Goal: Communication & Community: Answer question/provide support

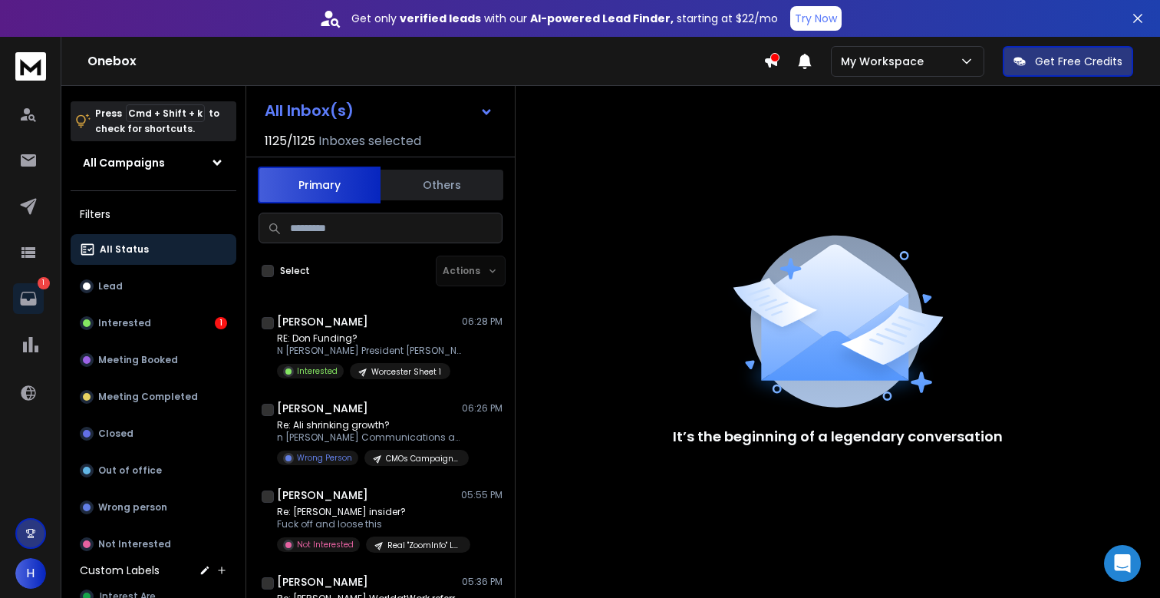
click at [383, 183] on button "Others" at bounding box center [442, 185] width 123 height 34
click at [385, 184] on button "Others" at bounding box center [442, 185] width 123 height 34
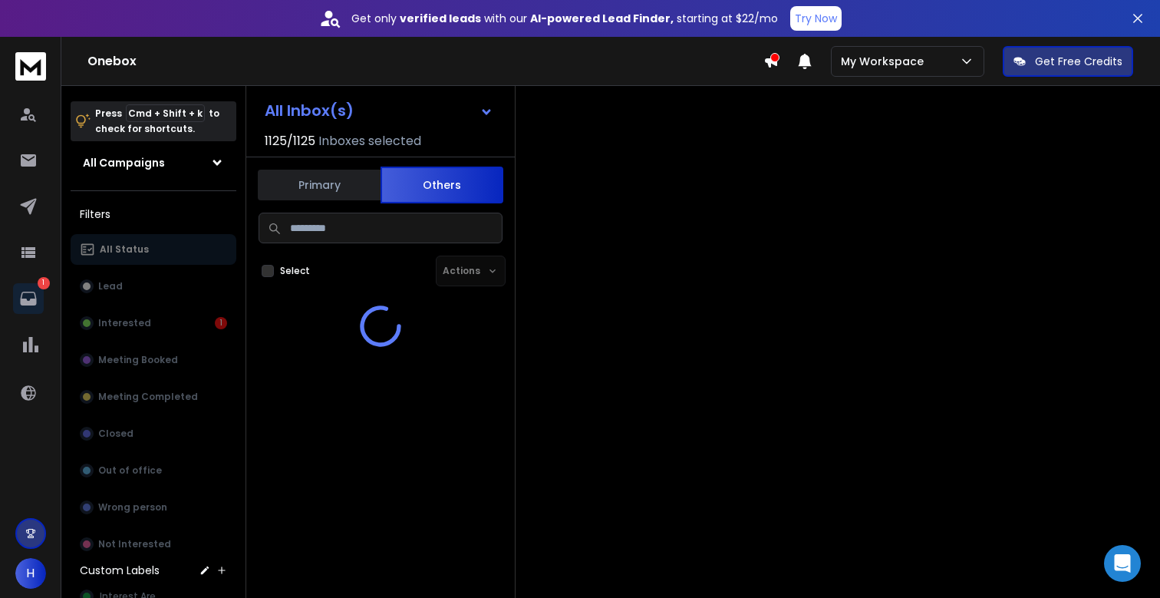
drag, startPoint x: 385, startPoint y: 184, endPoint x: 331, endPoint y: 187, distance: 54.6
click at [384, 184] on button "Others" at bounding box center [442, 184] width 123 height 37
click at [305, 186] on button "Primary" at bounding box center [319, 185] width 123 height 34
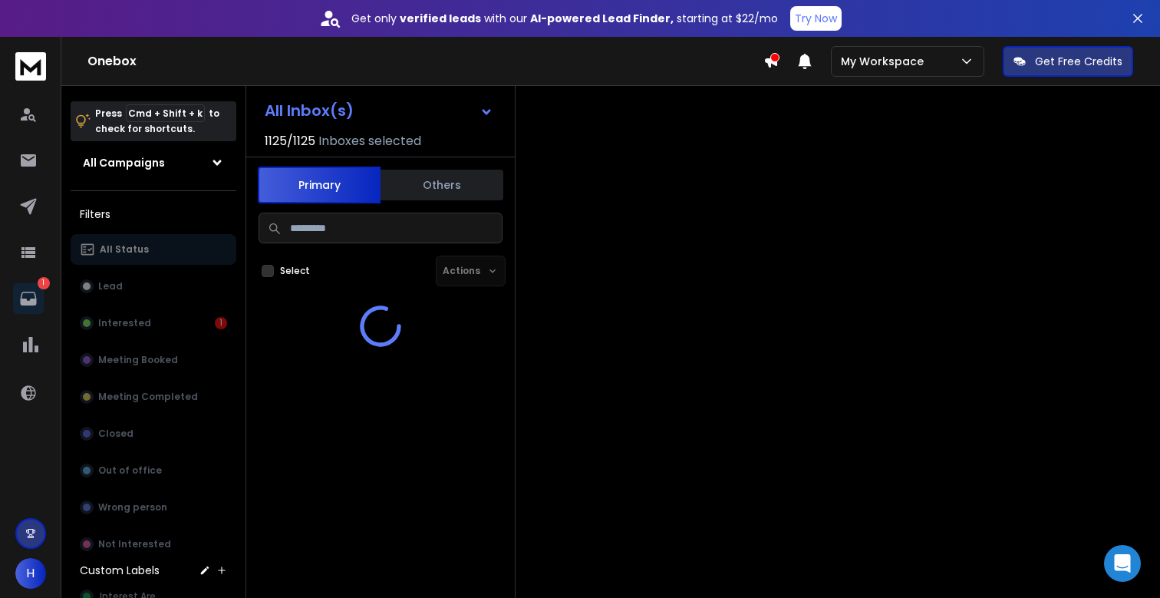
click at [305, 186] on button "Primary" at bounding box center [319, 184] width 123 height 37
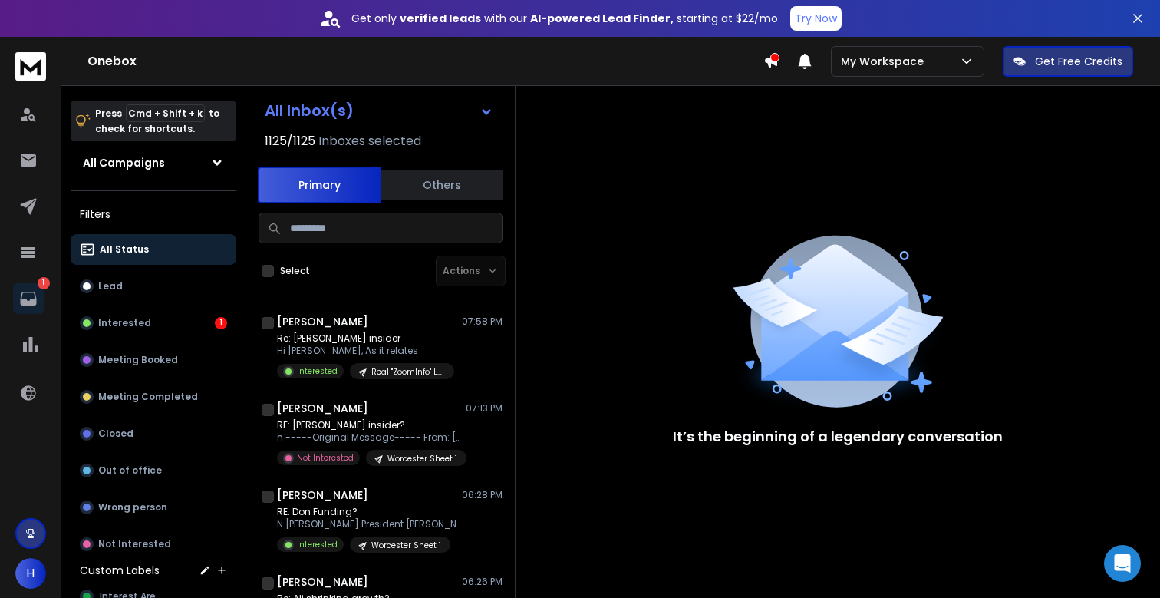
click at [395, 193] on button "Others" at bounding box center [442, 185] width 123 height 34
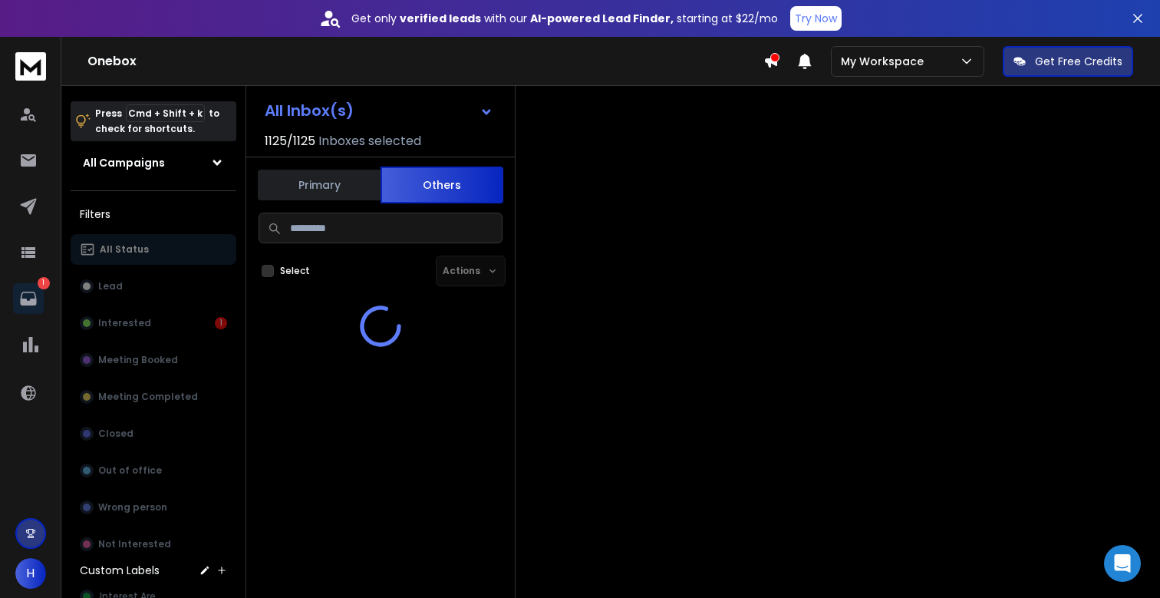
click at [395, 193] on button "Others" at bounding box center [442, 184] width 123 height 37
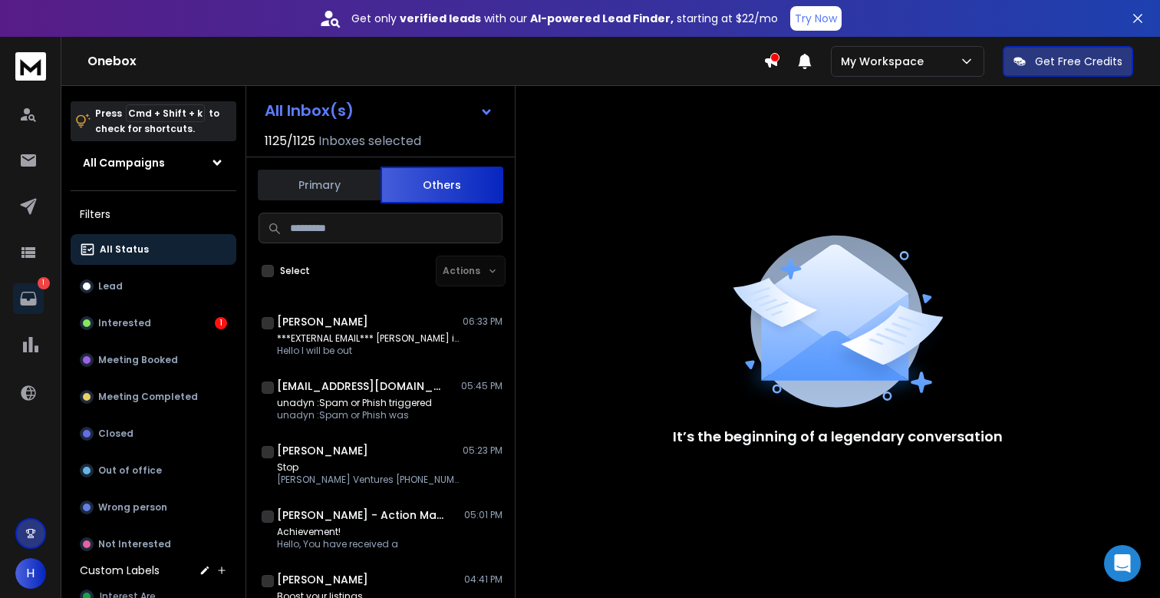
click at [342, 187] on button "Primary" at bounding box center [319, 185] width 123 height 34
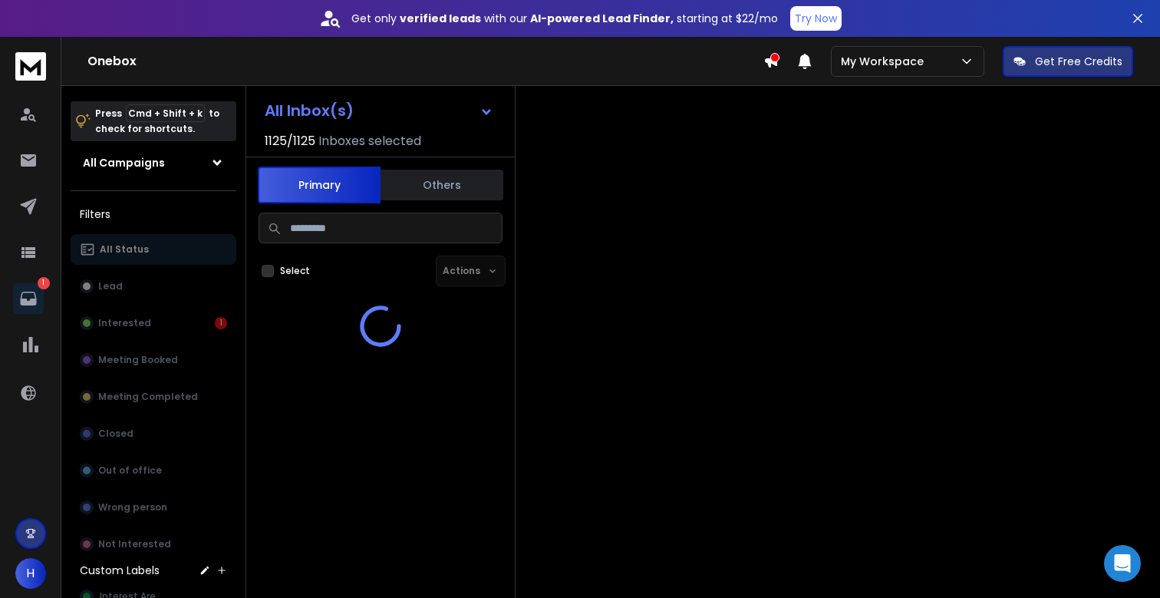
click at [342, 187] on button "Primary" at bounding box center [319, 184] width 123 height 37
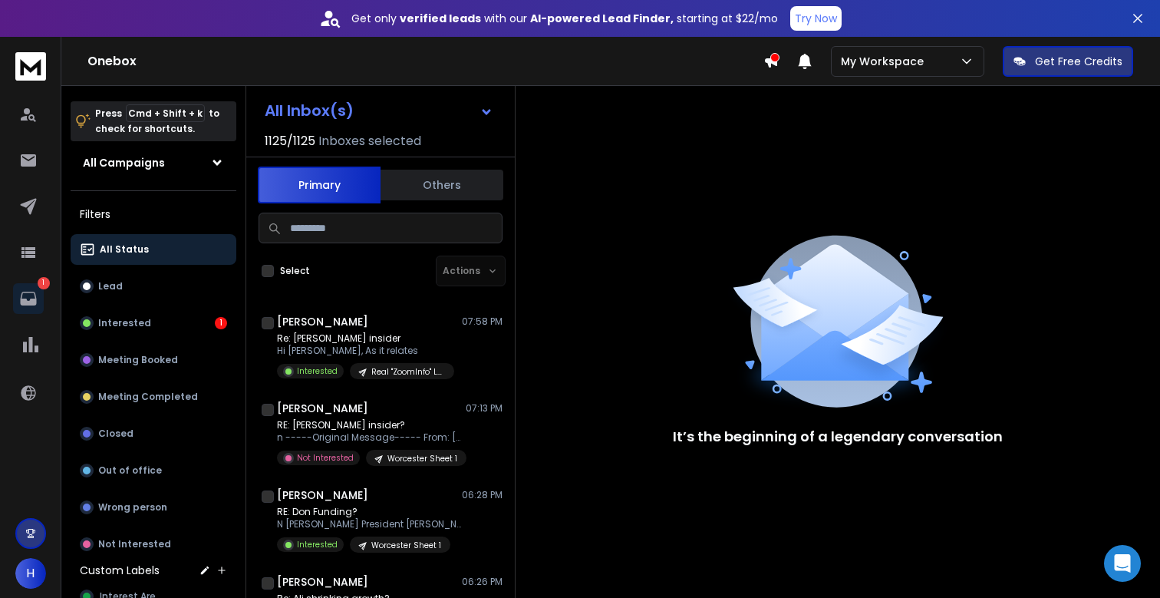
click at [433, 182] on button "Others" at bounding box center [442, 185] width 123 height 34
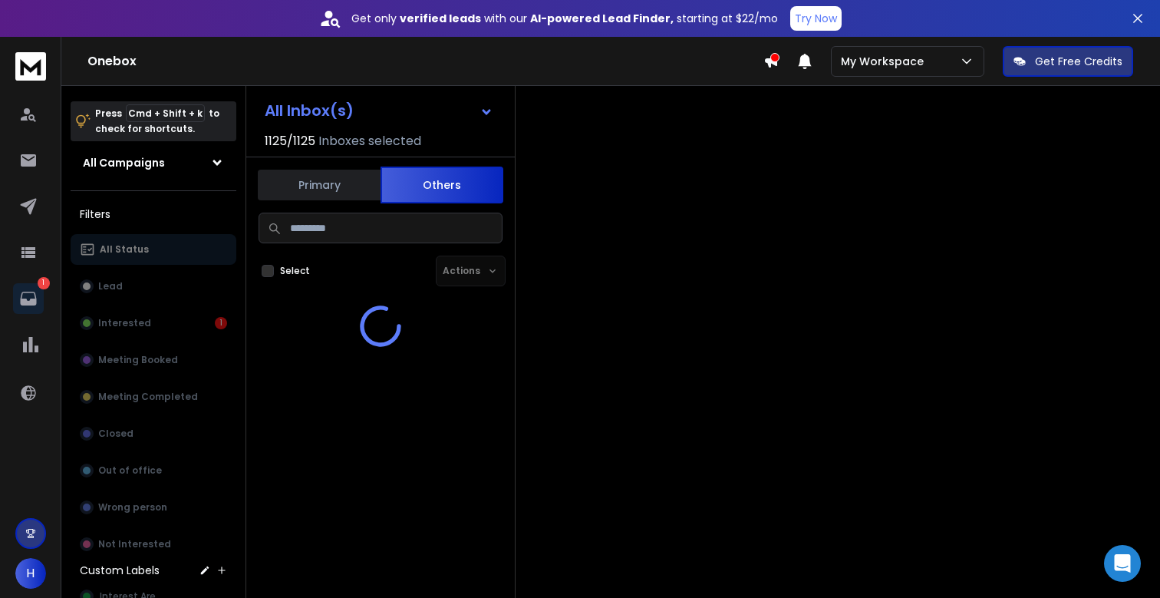
click at [431, 182] on button "Others" at bounding box center [442, 184] width 123 height 37
click at [312, 186] on button "Primary" at bounding box center [319, 185] width 123 height 34
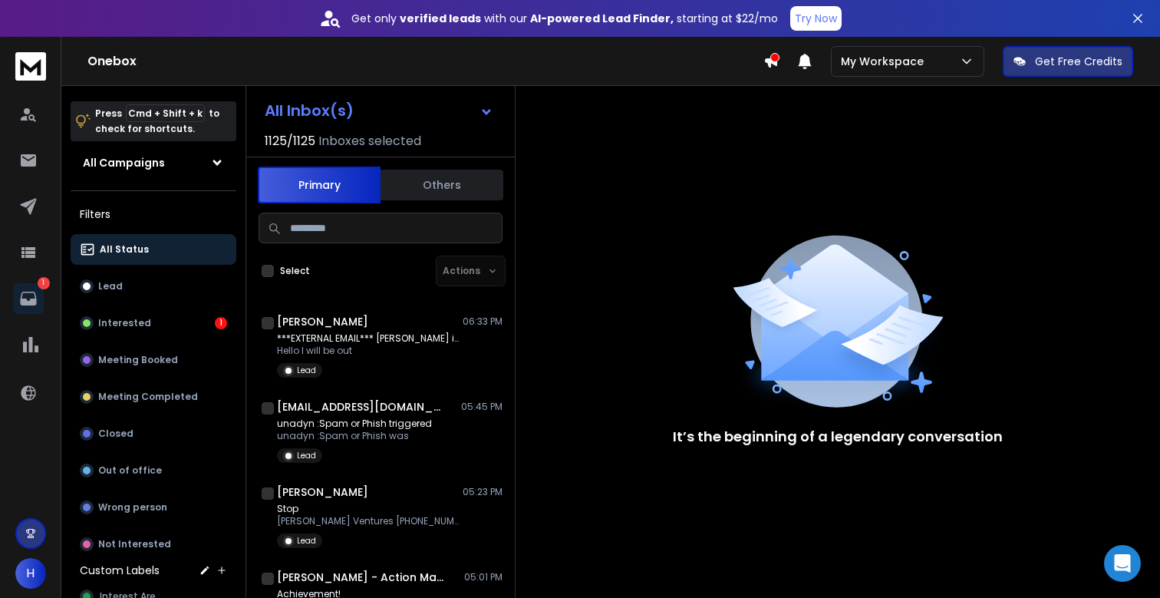
click at [312, 186] on button "Primary" at bounding box center [319, 184] width 123 height 37
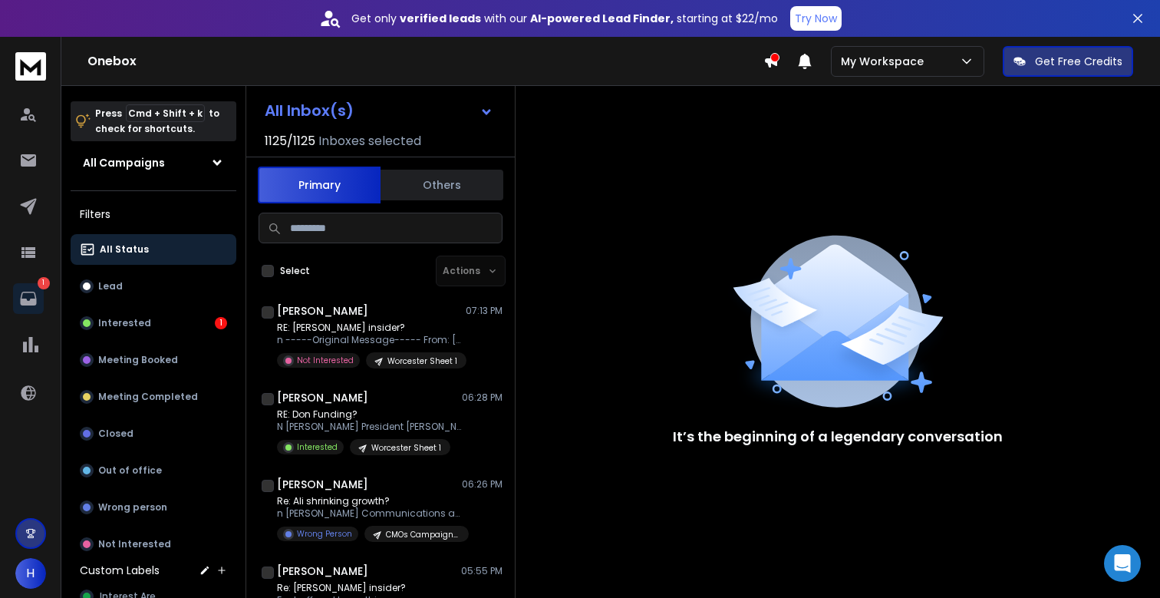
scroll to position [87, 0]
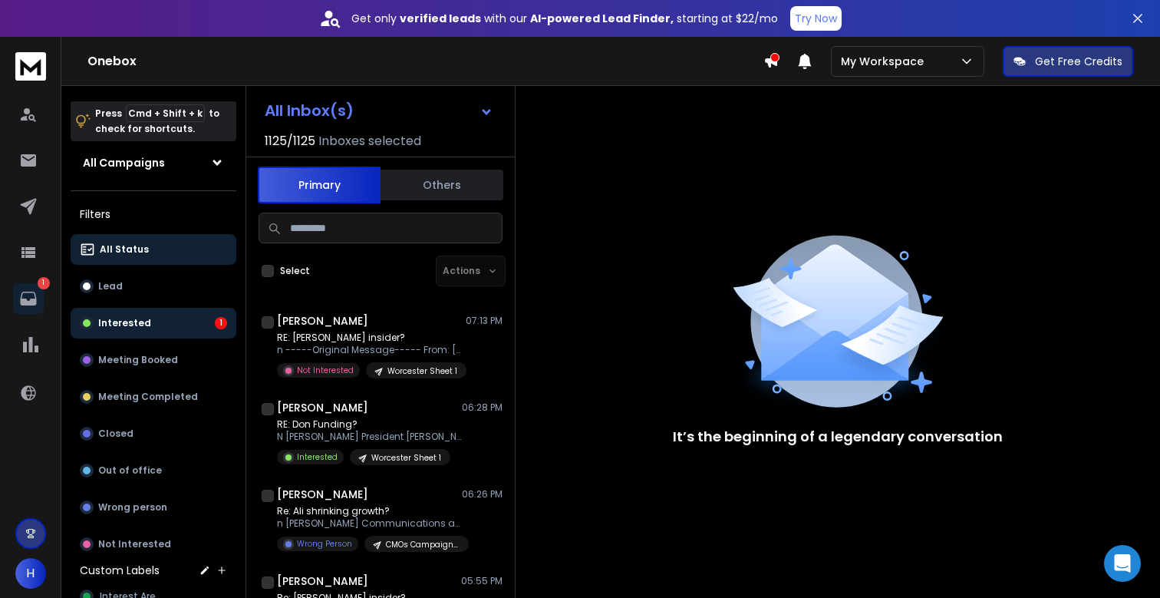
click at [186, 317] on button "Interested 1" at bounding box center [154, 323] width 166 height 31
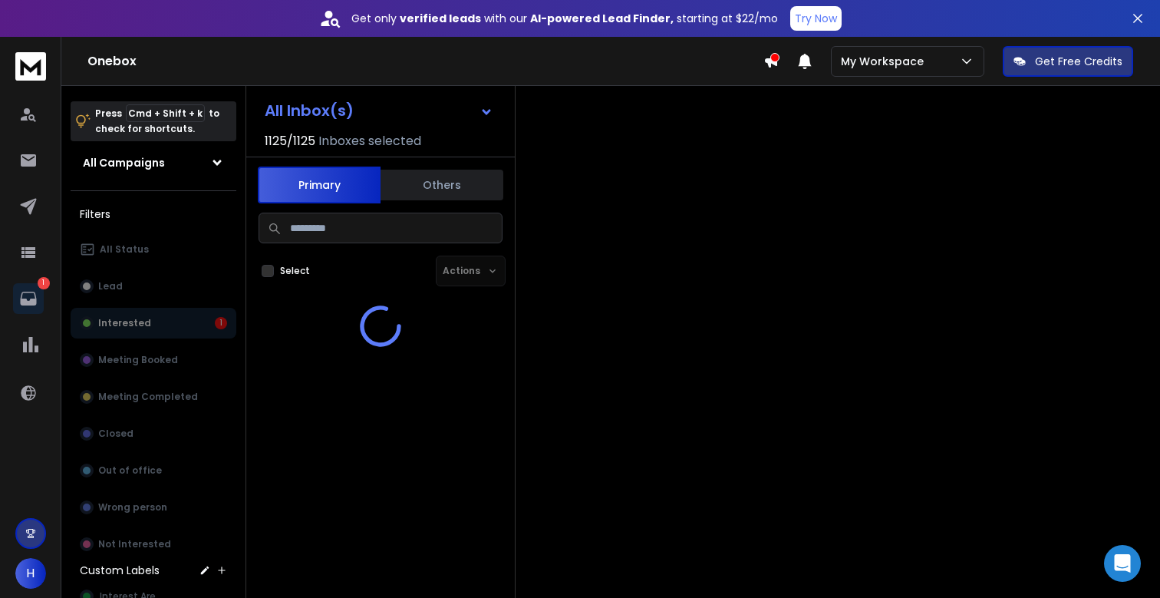
scroll to position [0, 0]
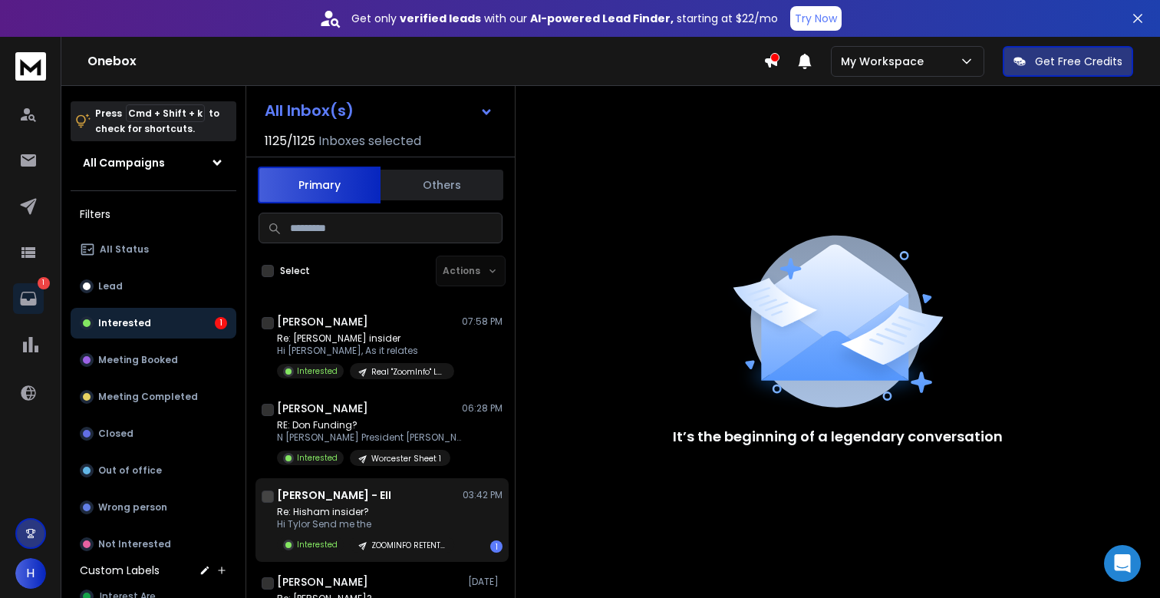
click at [426, 519] on p "Hi Tylor Send me the" at bounding box center [365, 524] width 177 height 12
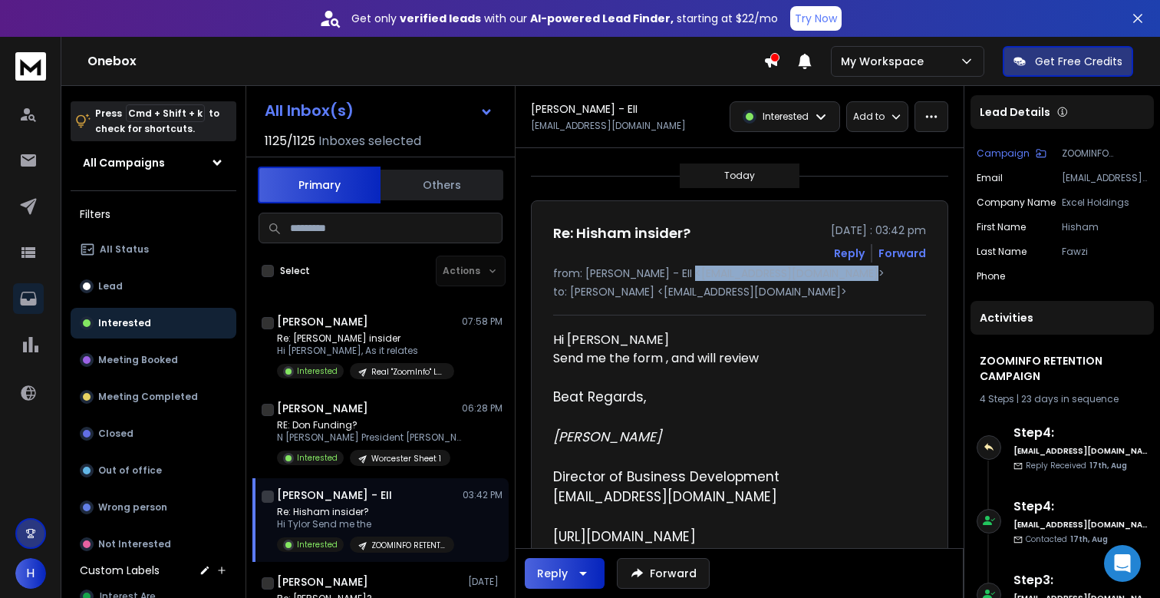
drag, startPoint x: 852, startPoint y: 270, endPoint x: 691, endPoint y: 269, distance: 161.9
click at [691, 269] on p "from: [PERSON_NAME] - EII <[EMAIL_ADDRESS][DOMAIN_NAME]>" at bounding box center [739, 272] width 373 height 15
copy p "[EMAIL_ADDRESS][DOMAIN_NAME]"
click at [1064, 223] on p "Hisham" at bounding box center [1105, 227] width 86 height 12
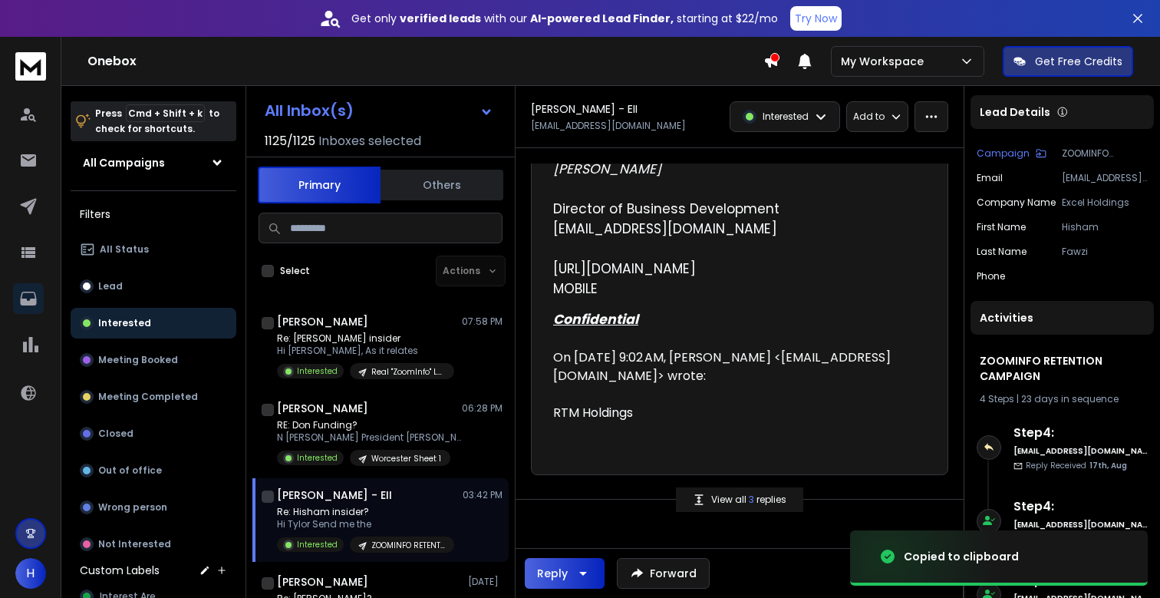
scroll to position [240, 0]
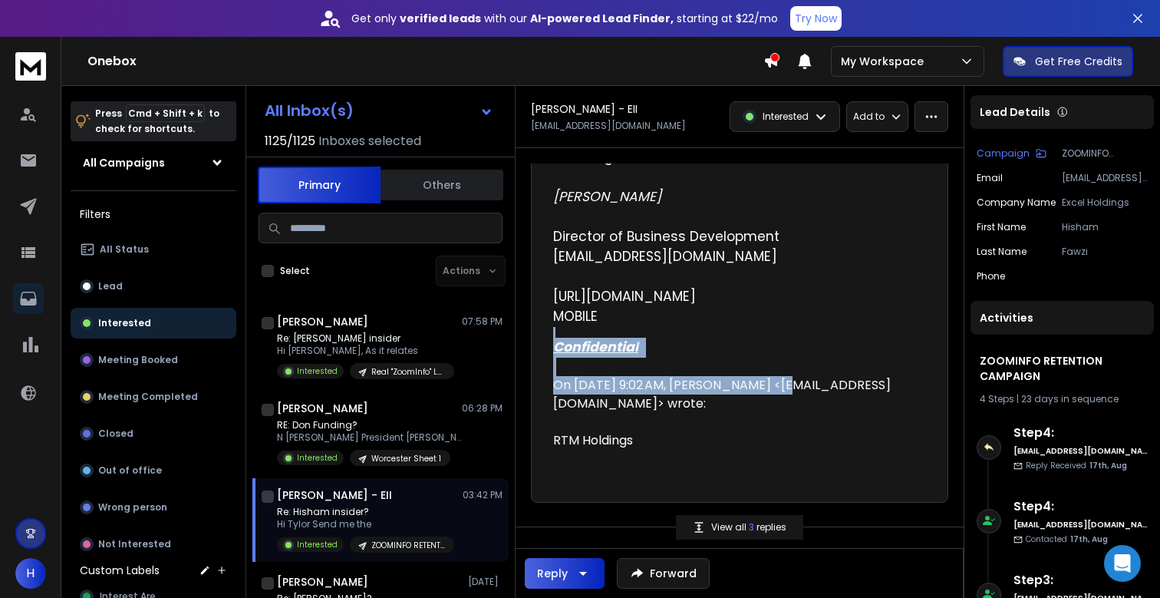
drag, startPoint x: 639, startPoint y: 312, endPoint x: 788, endPoint y: 381, distance: 164.4
click at [773, 390] on div "Send me the form , and will review Beat Regards, [PERSON_NAME] Director of Busi…" at bounding box center [733, 279] width 361 height 341
click at [801, 365] on div "On [DATE] 9:02 AM, [PERSON_NAME] <[EMAIL_ADDRESS][DOMAIN_NAME]> wrote:" at bounding box center [733, 395] width 361 height 74
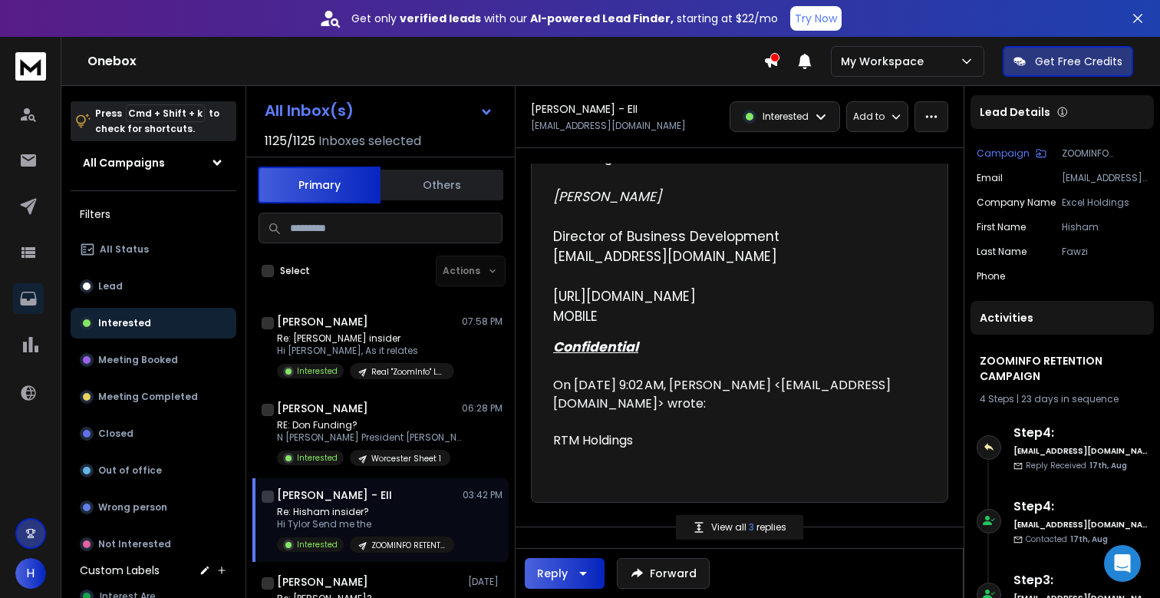
click at [543, 572] on div "Reply" at bounding box center [552, 572] width 31 height 15
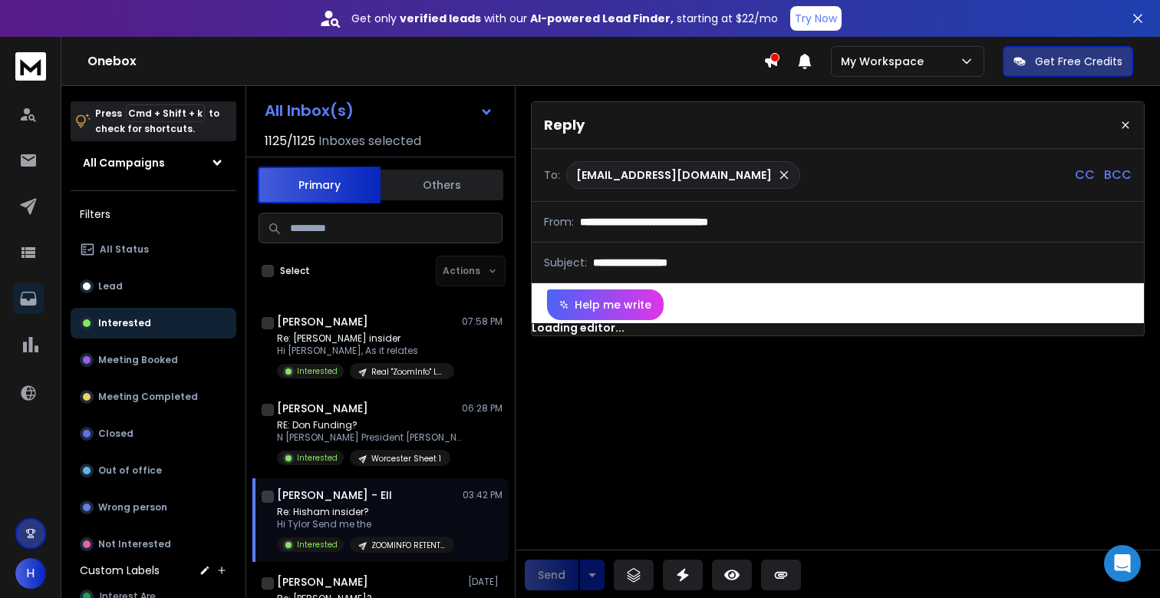
click at [822, 176] on input at bounding box center [859, 175] width 107 height 28
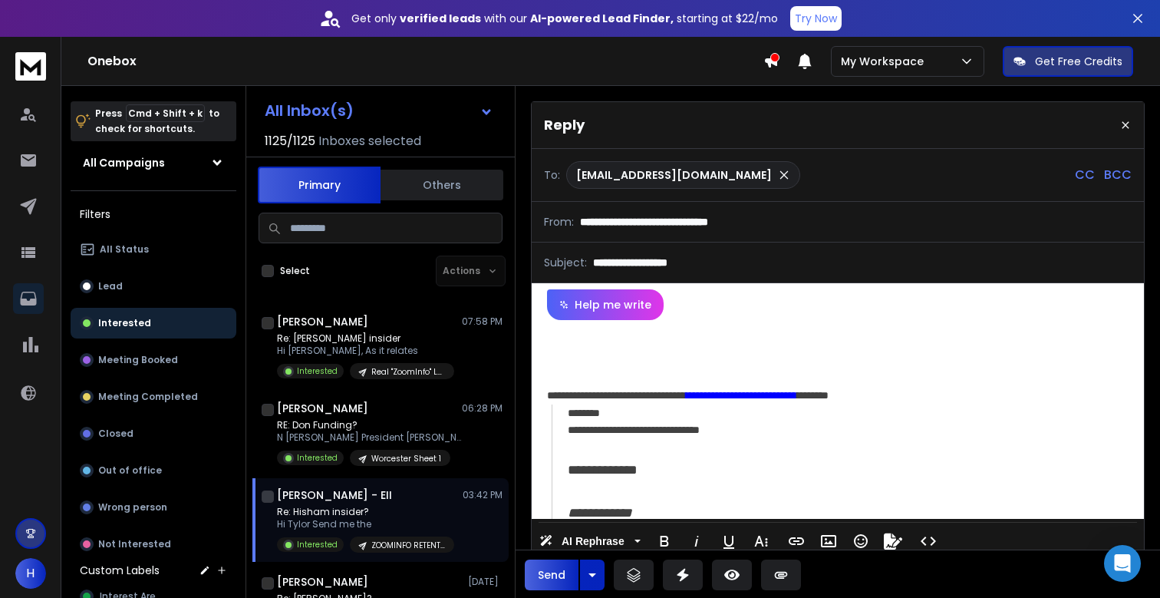
paste input "**********"
type input "**********"
click at [627, 351] on div "**********" at bounding box center [838, 419] width 612 height 199
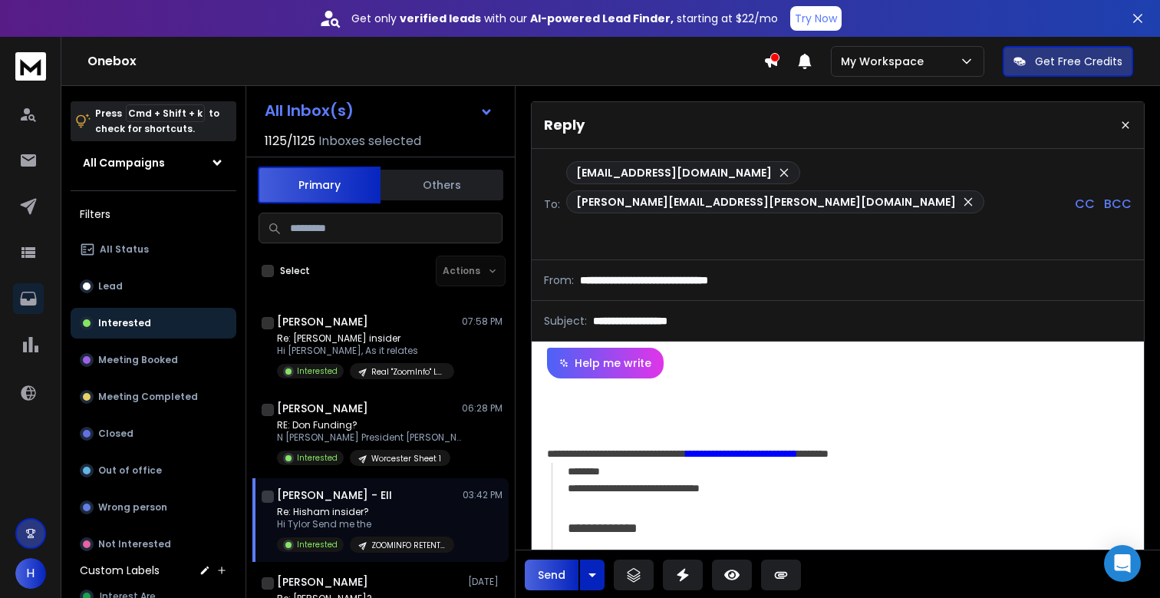
scroll to position [0, 0]
click at [558, 584] on button "Send" at bounding box center [552, 574] width 54 height 31
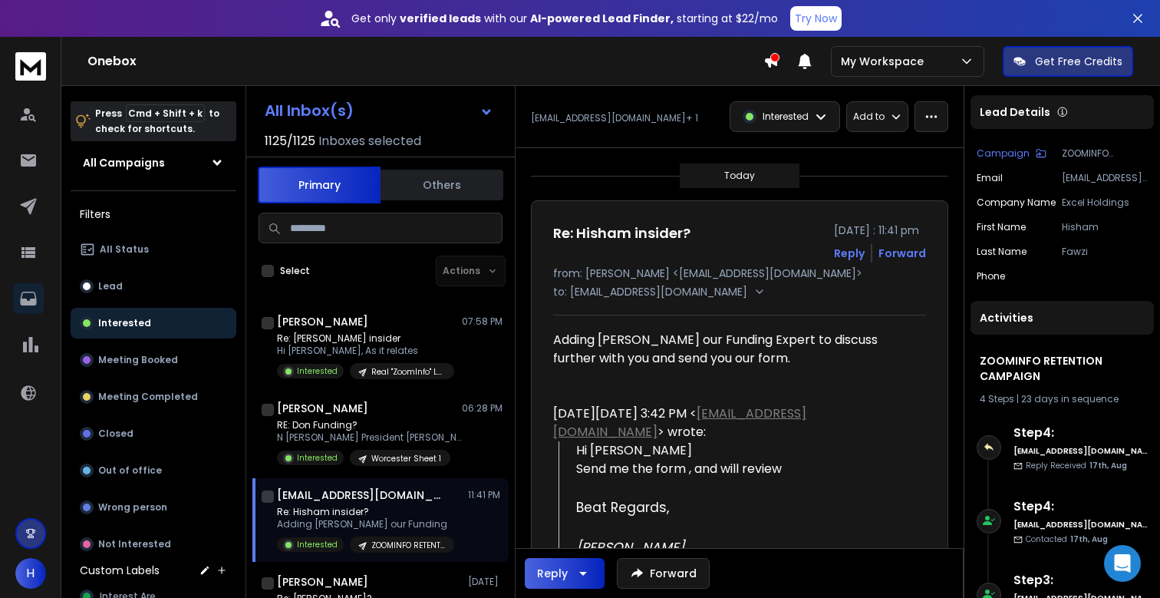
click at [444, 192] on button "Others" at bounding box center [442, 185] width 123 height 34
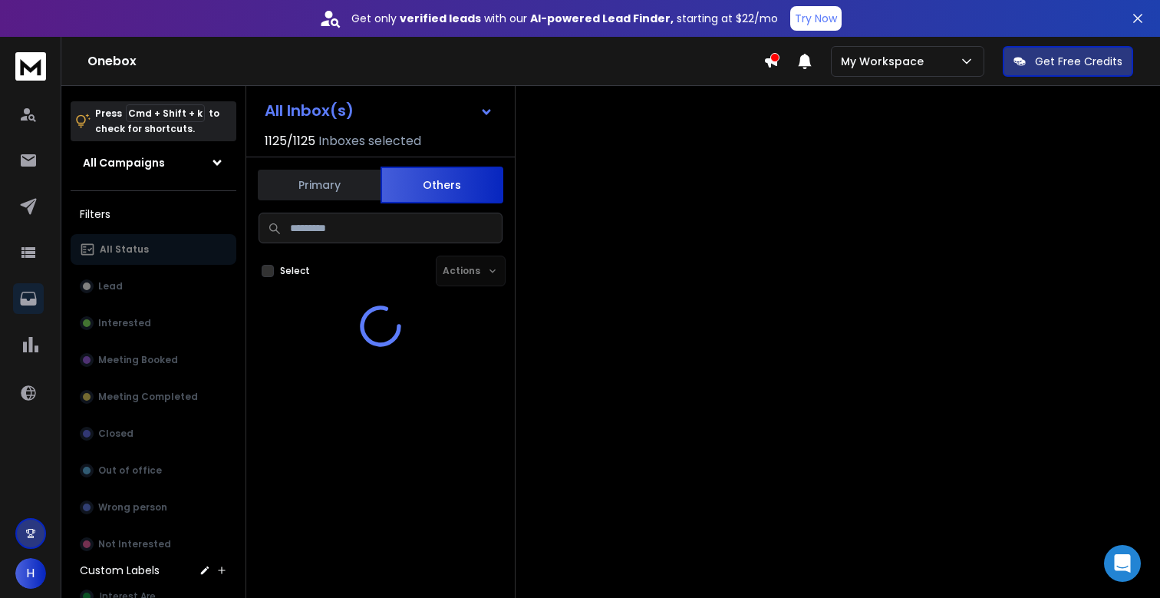
click at [436, 188] on button "Others" at bounding box center [442, 184] width 123 height 37
drag, startPoint x: 436, startPoint y: 187, endPoint x: 419, endPoint y: 186, distance: 16.9
click at [433, 186] on button "Others" at bounding box center [442, 184] width 123 height 37
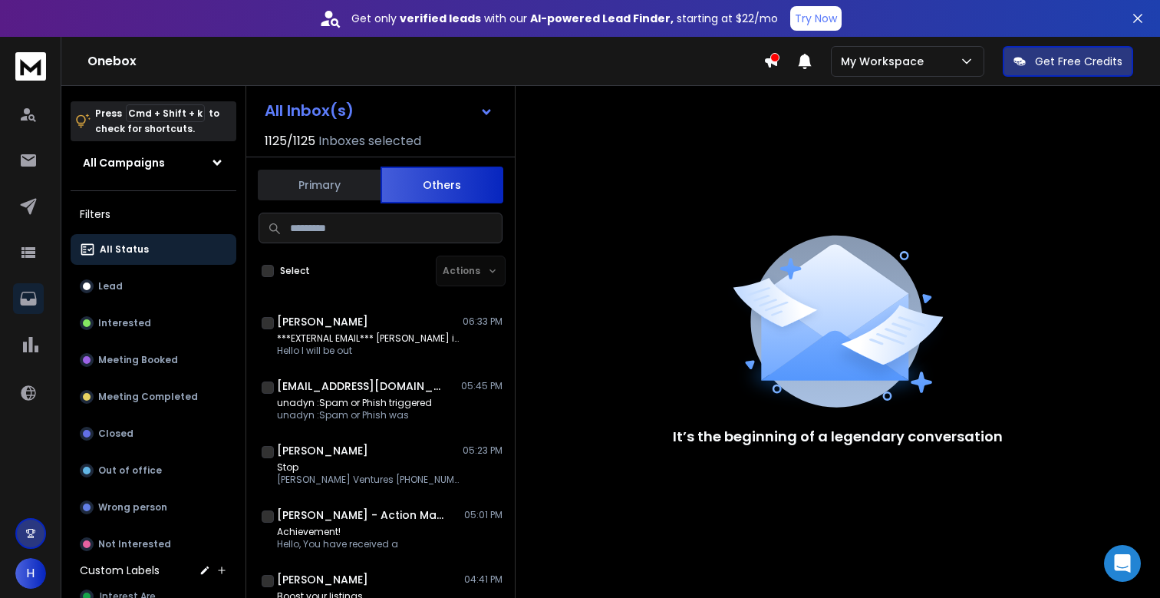
click at [295, 190] on button "Primary" at bounding box center [319, 185] width 123 height 34
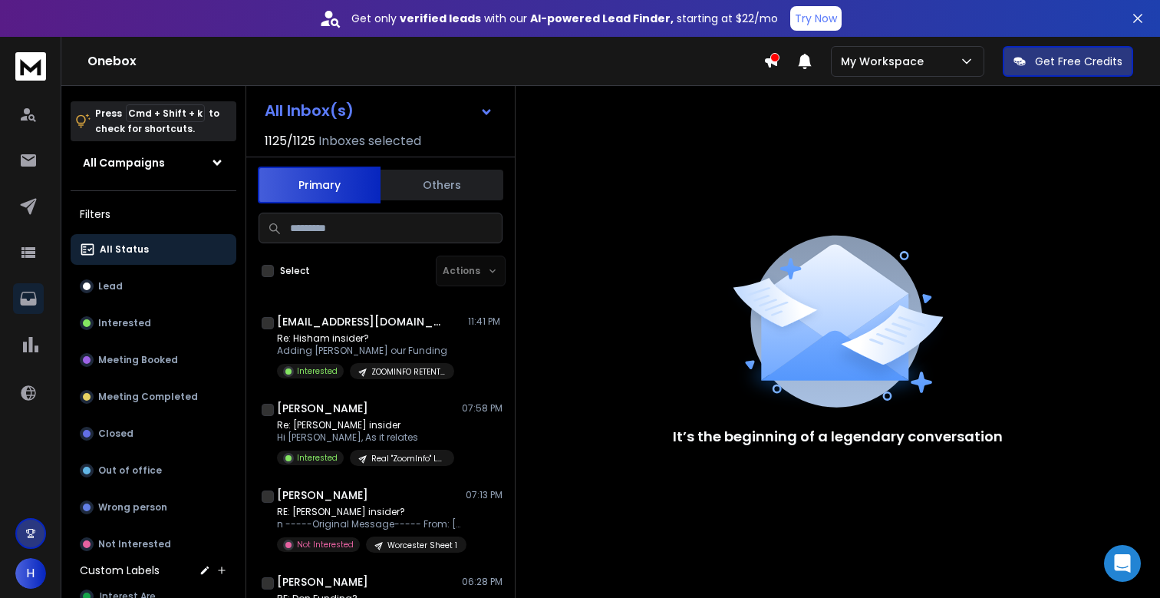
click at [438, 195] on button "Others" at bounding box center [442, 185] width 123 height 34
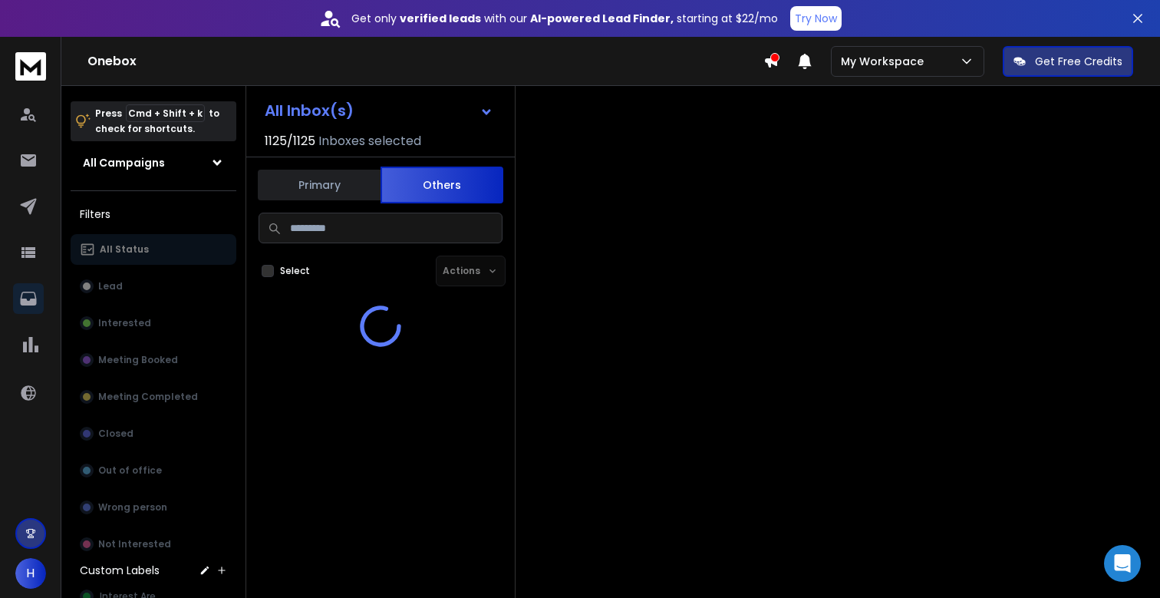
click at [438, 195] on button "Others" at bounding box center [442, 184] width 123 height 37
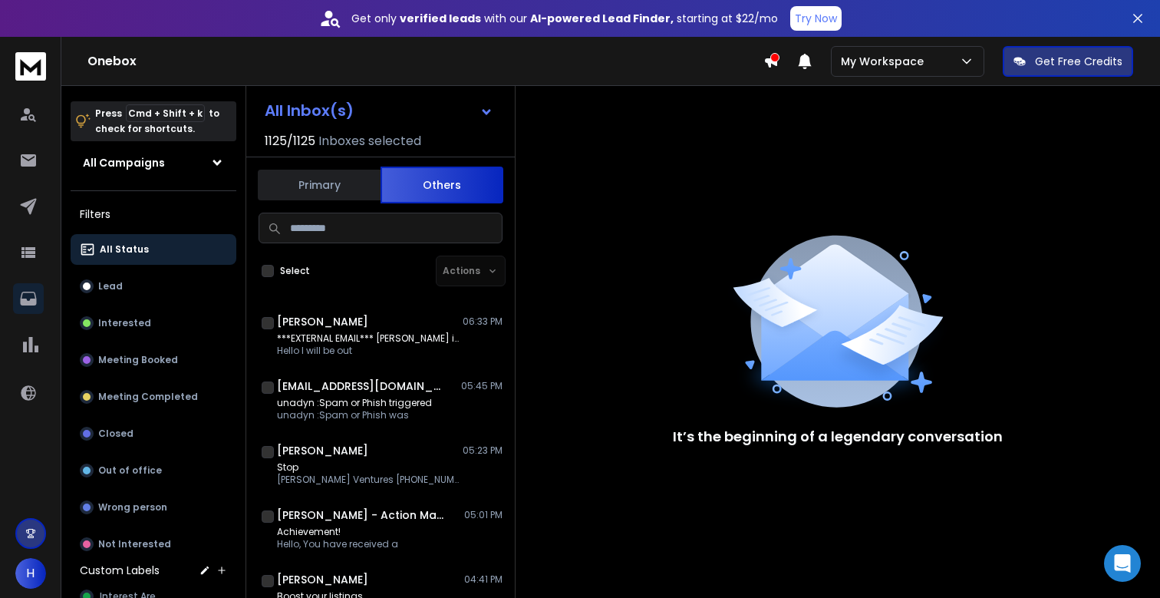
click at [318, 180] on button "Primary" at bounding box center [319, 185] width 123 height 34
